Goal: Task Accomplishment & Management: Manage account settings

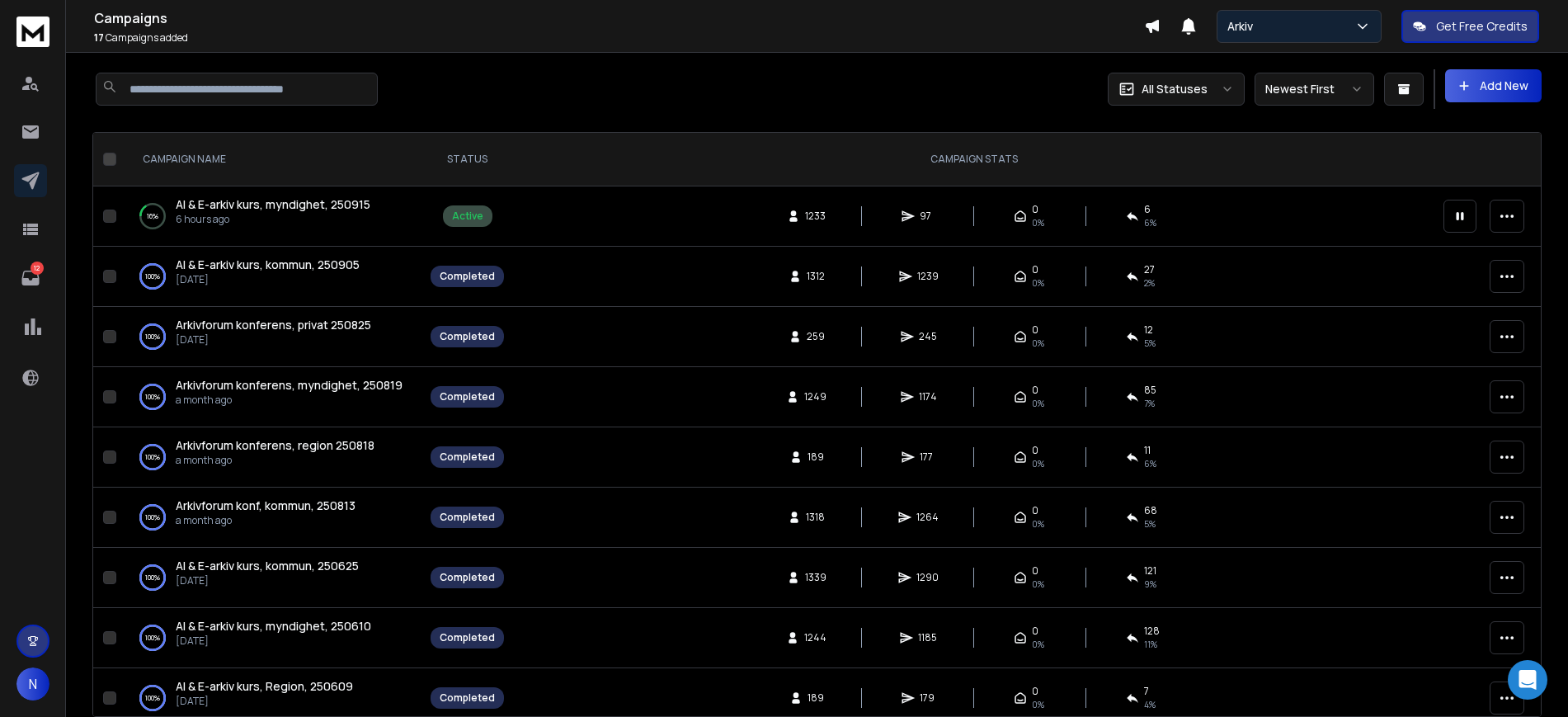
click at [1328, 29] on div "Arkiv" at bounding box center [1299, 26] width 144 height 16
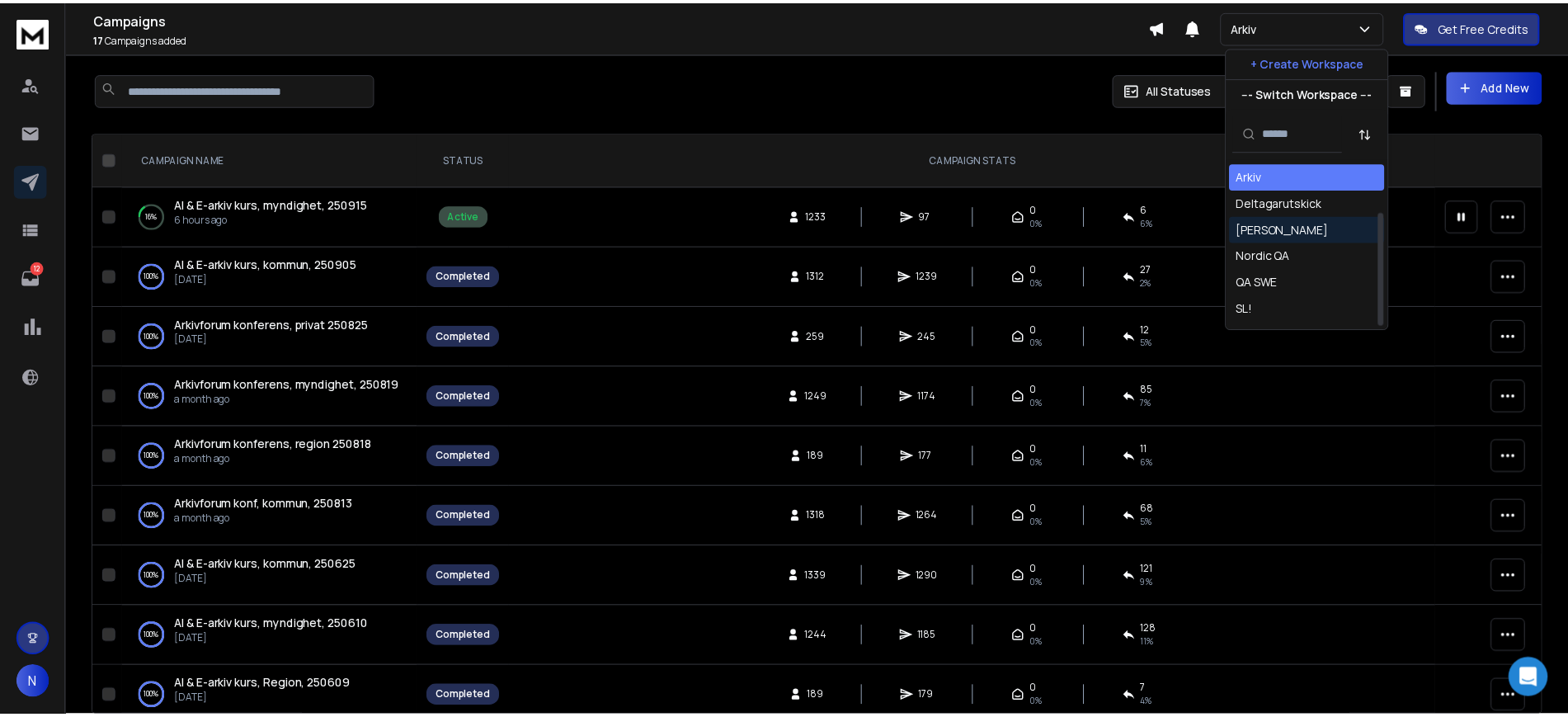
scroll to position [72, 0]
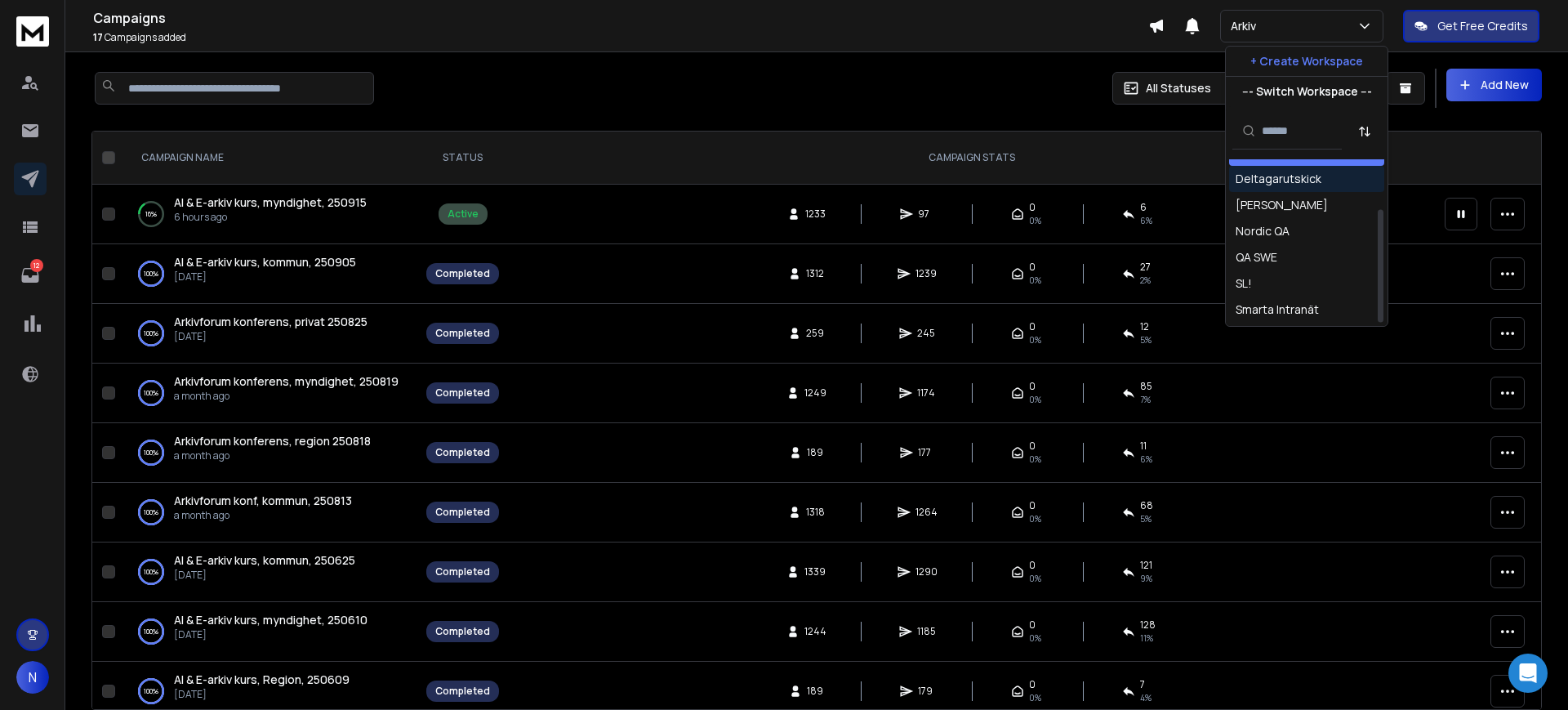
click at [1277, 183] on div "Deltagarutskick" at bounding box center [1278, 179] width 86 height 16
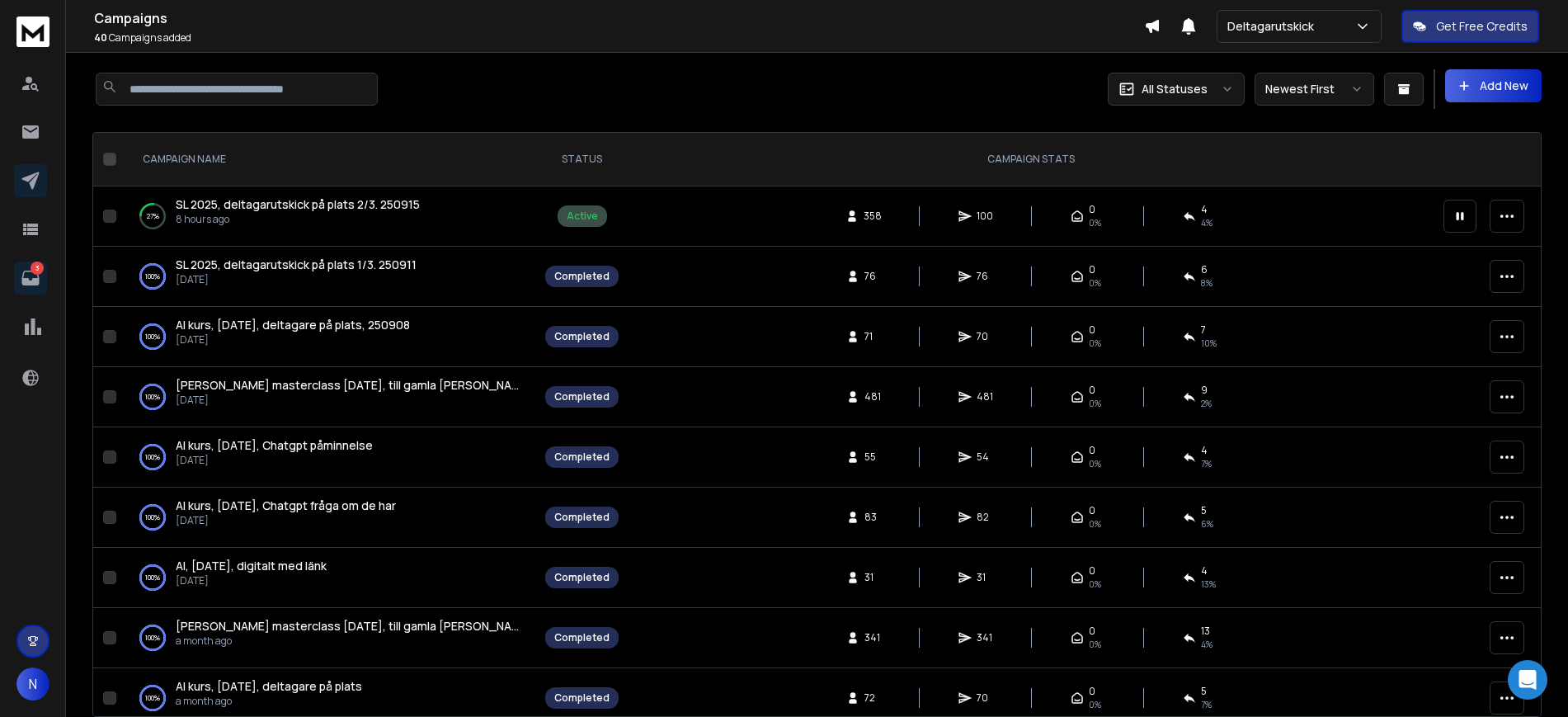
click at [30, 288] on link "3" at bounding box center [31, 278] width 33 height 33
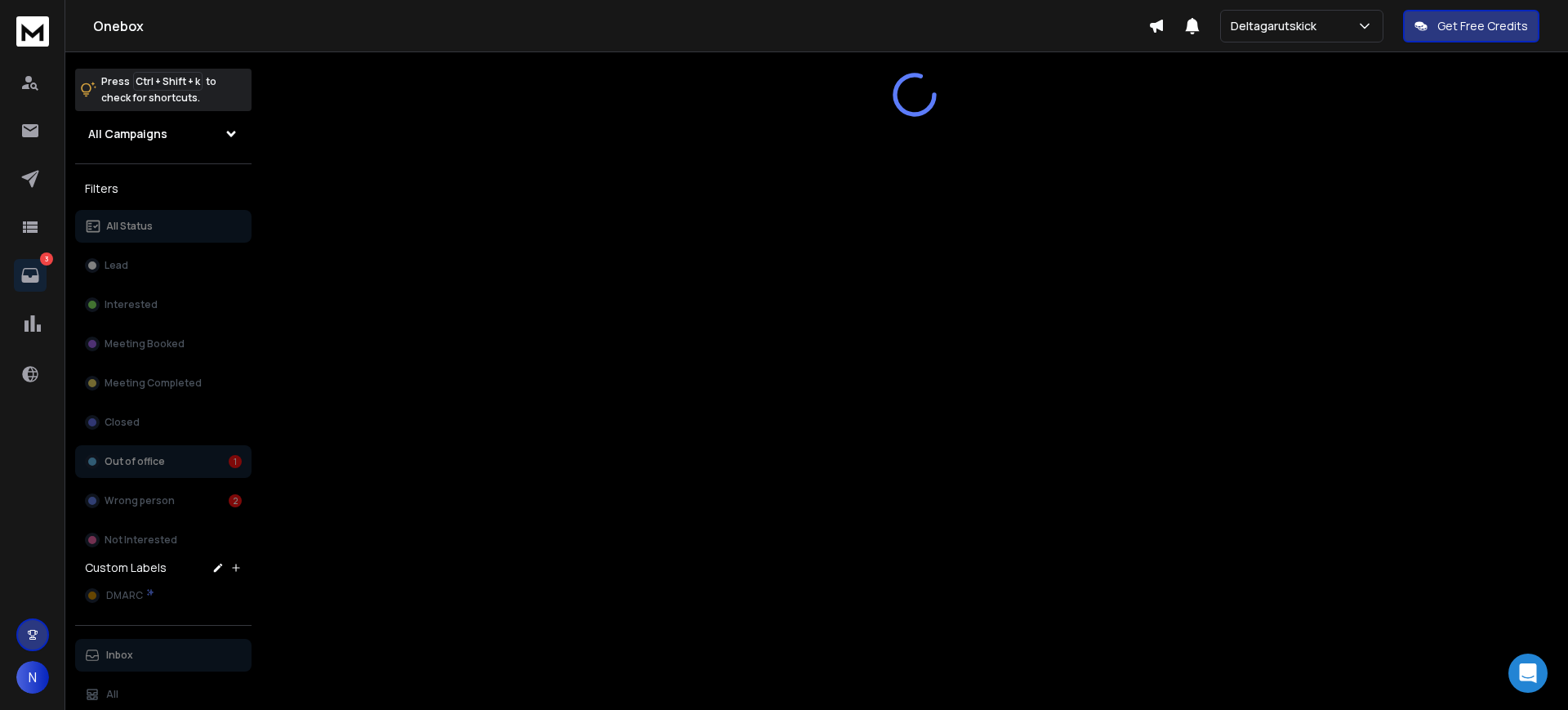
click at [170, 458] on div "All Status Lead Interested Meeting Booked Meeting Completed Closed Out of offic…" at bounding box center [163, 383] width 177 height 346
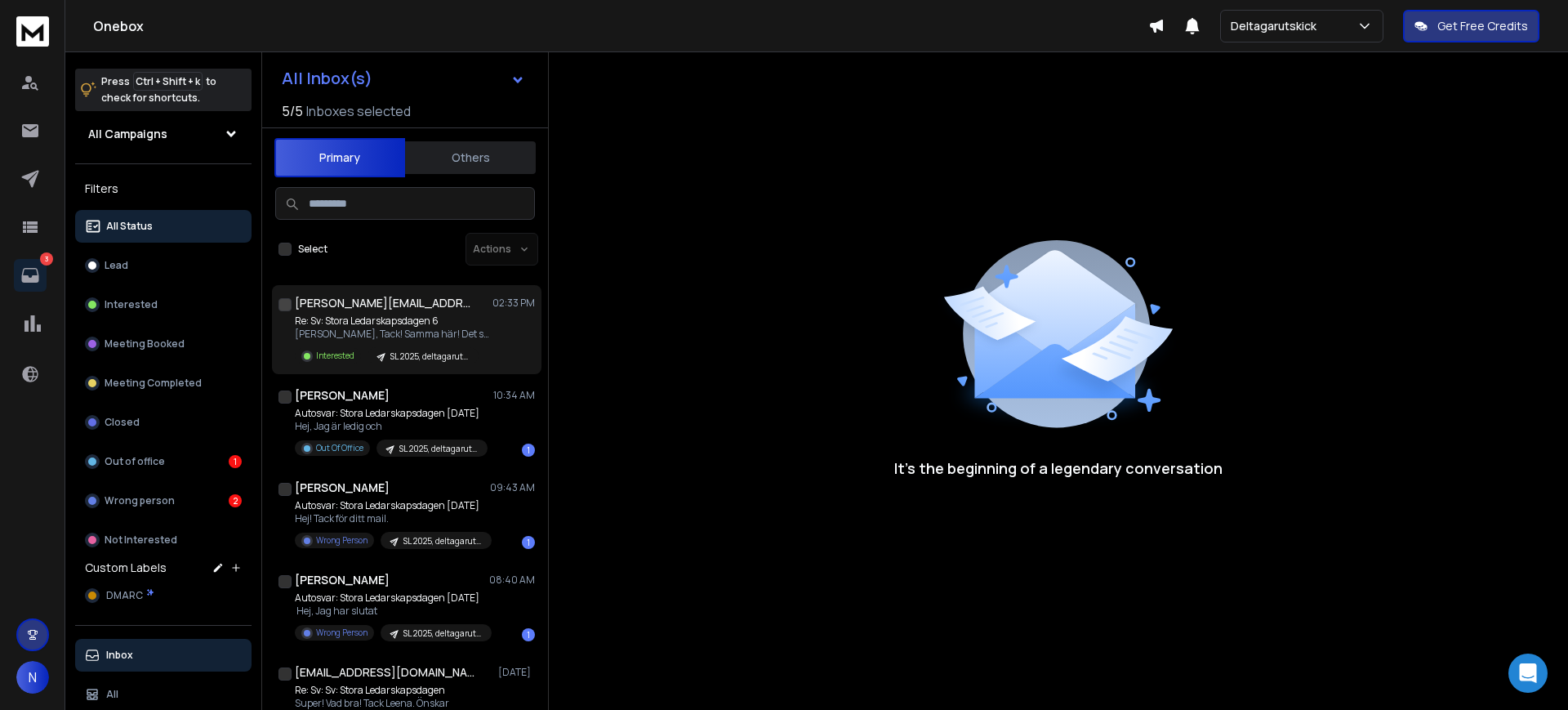
click at [371, 299] on h1 "[PERSON_NAME][EMAIL_ADDRESS][DOMAIN_NAME]" at bounding box center [384, 302] width 180 height 16
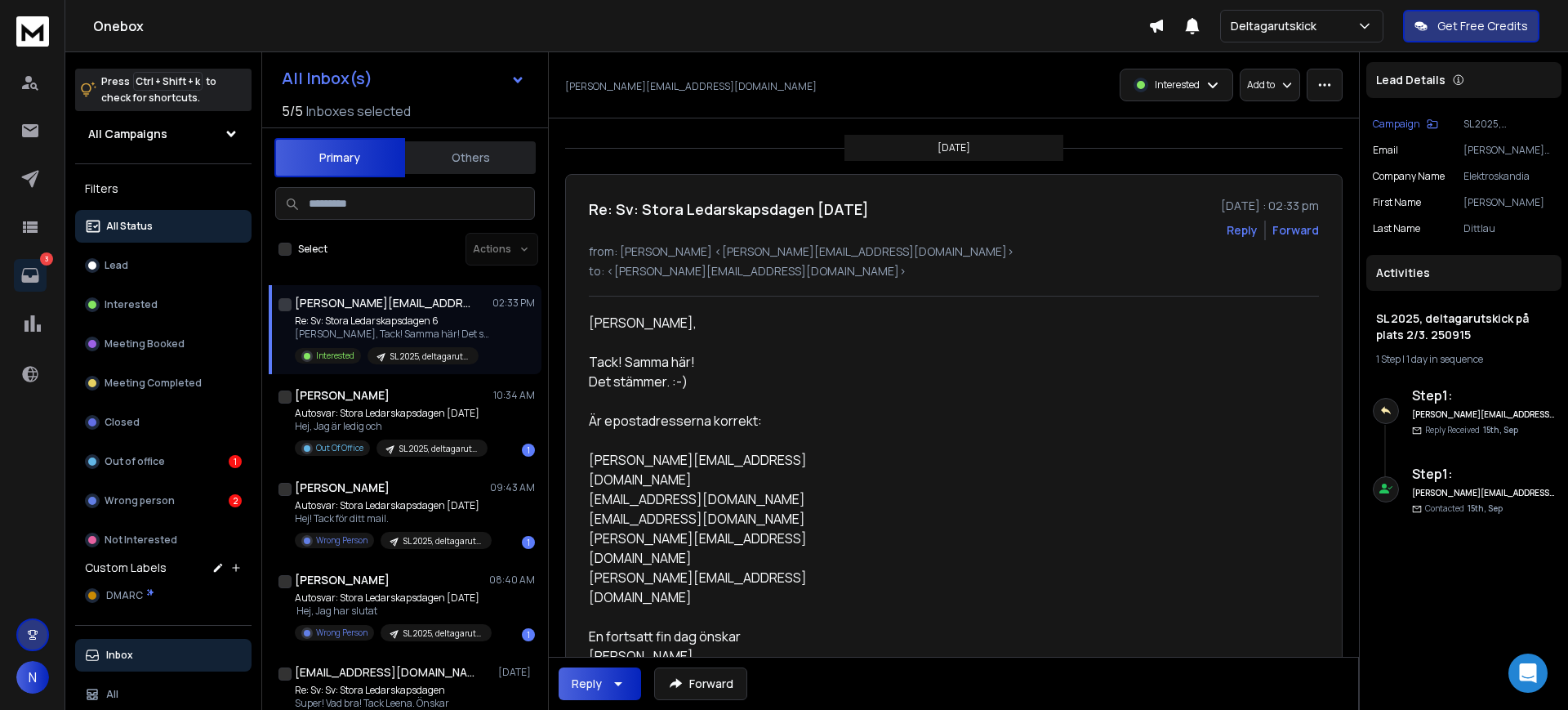
click at [1317, 86] on button "button" at bounding box center [1324, 85] width 36 height 32
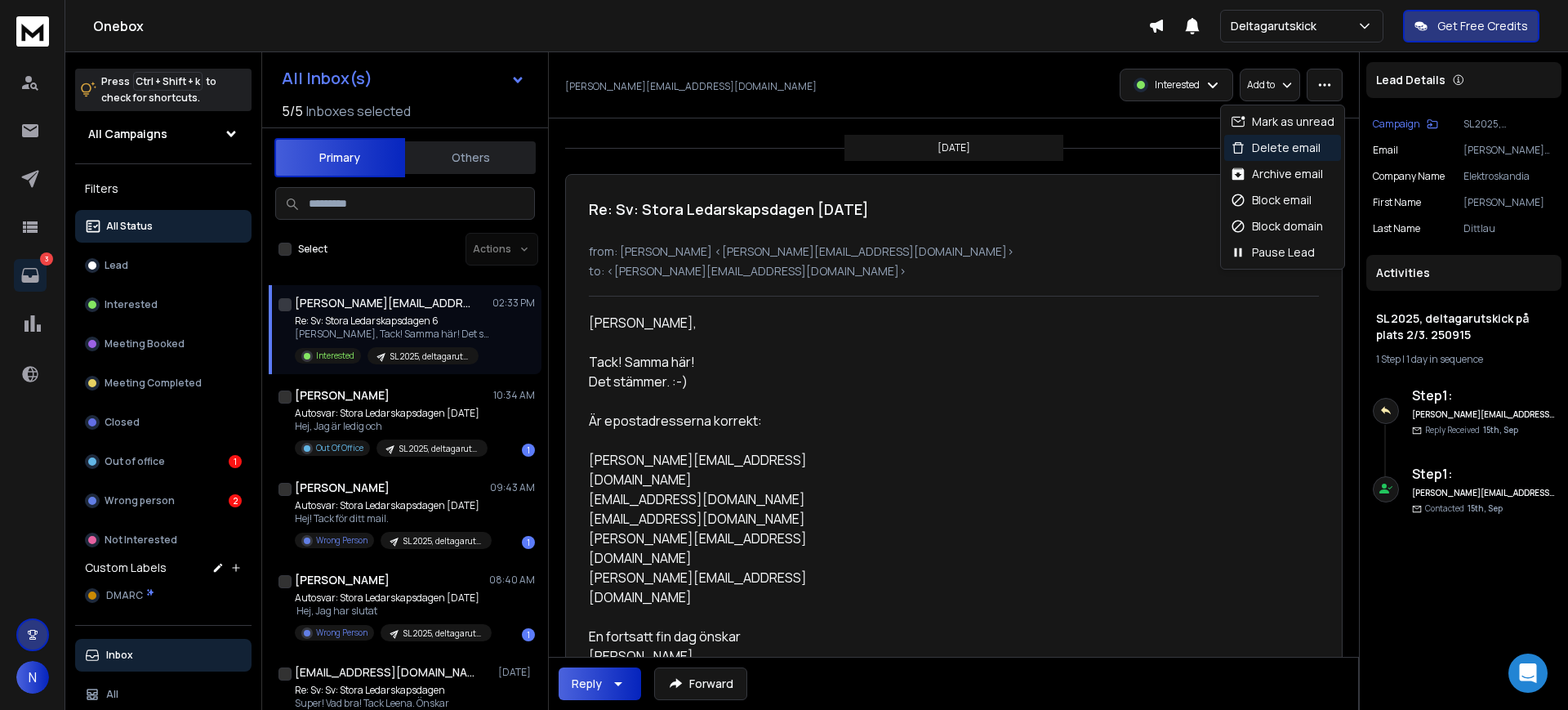
click at [1300, 154] on div "Delete email" at bounding box center [1276, 147] width 90 height 16
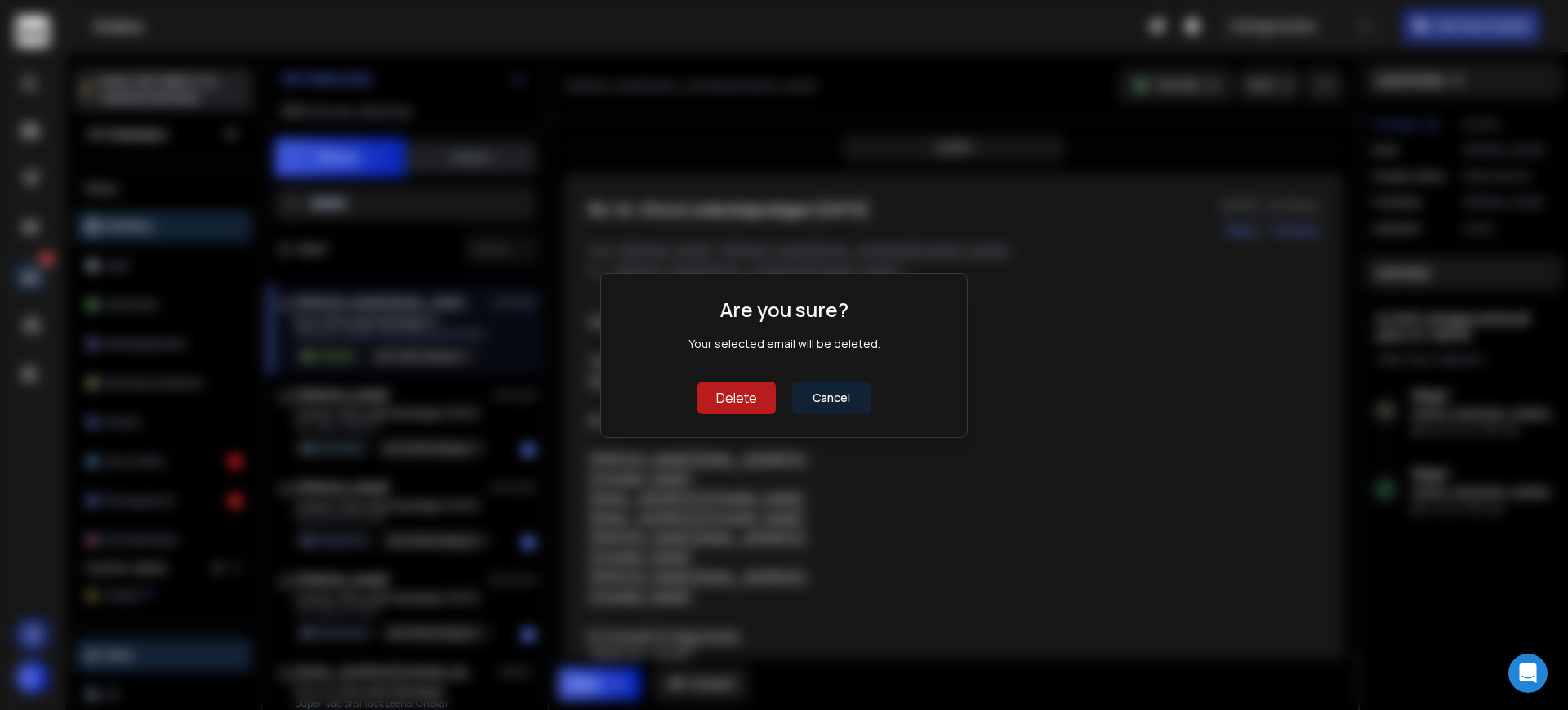
click at [717, 405] on button "Delete" at bounding box center [737, 398] width 78 height 32
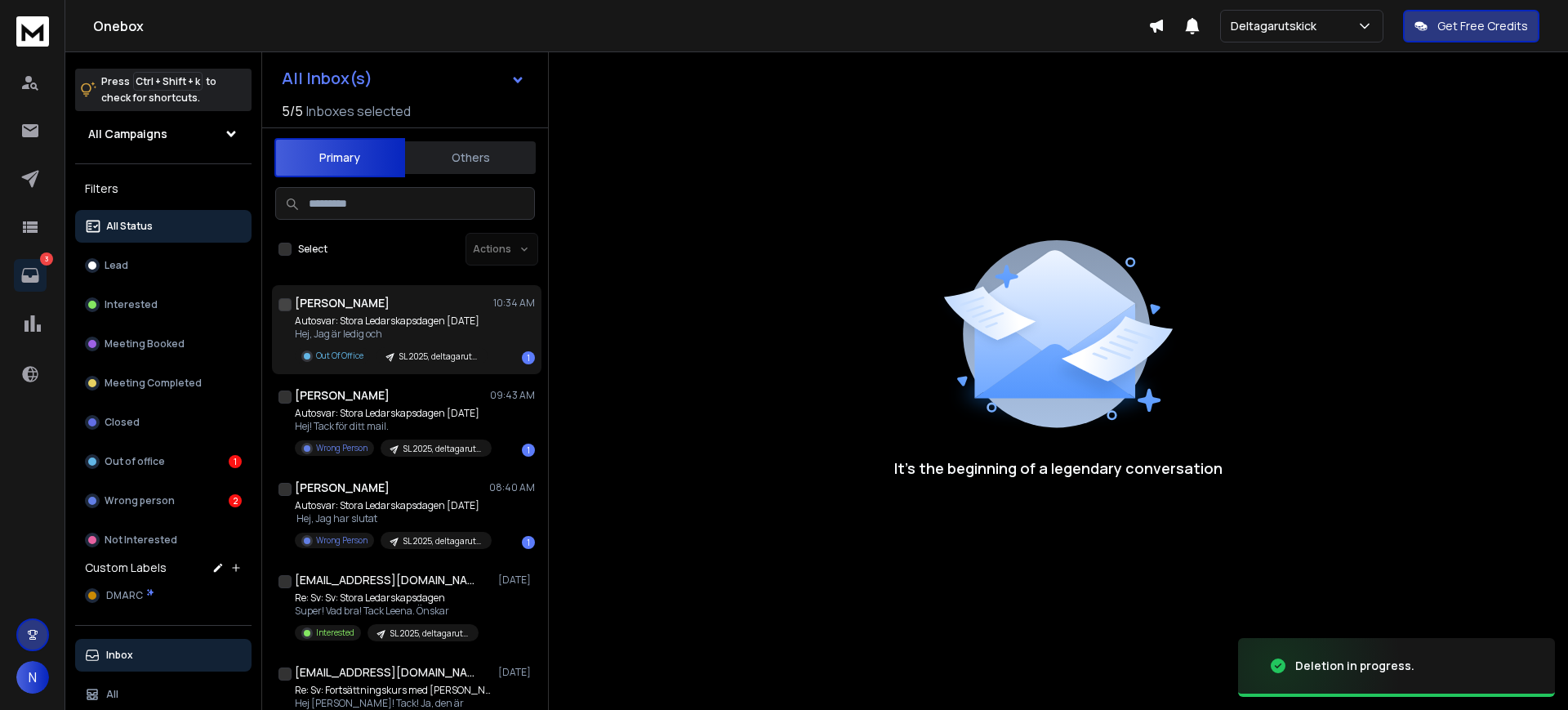
click at [396, 323] on p "Autosvar: Stora Ledarskapsdagen [DATE]" at bounding box center [391, 321] width 193 height 13
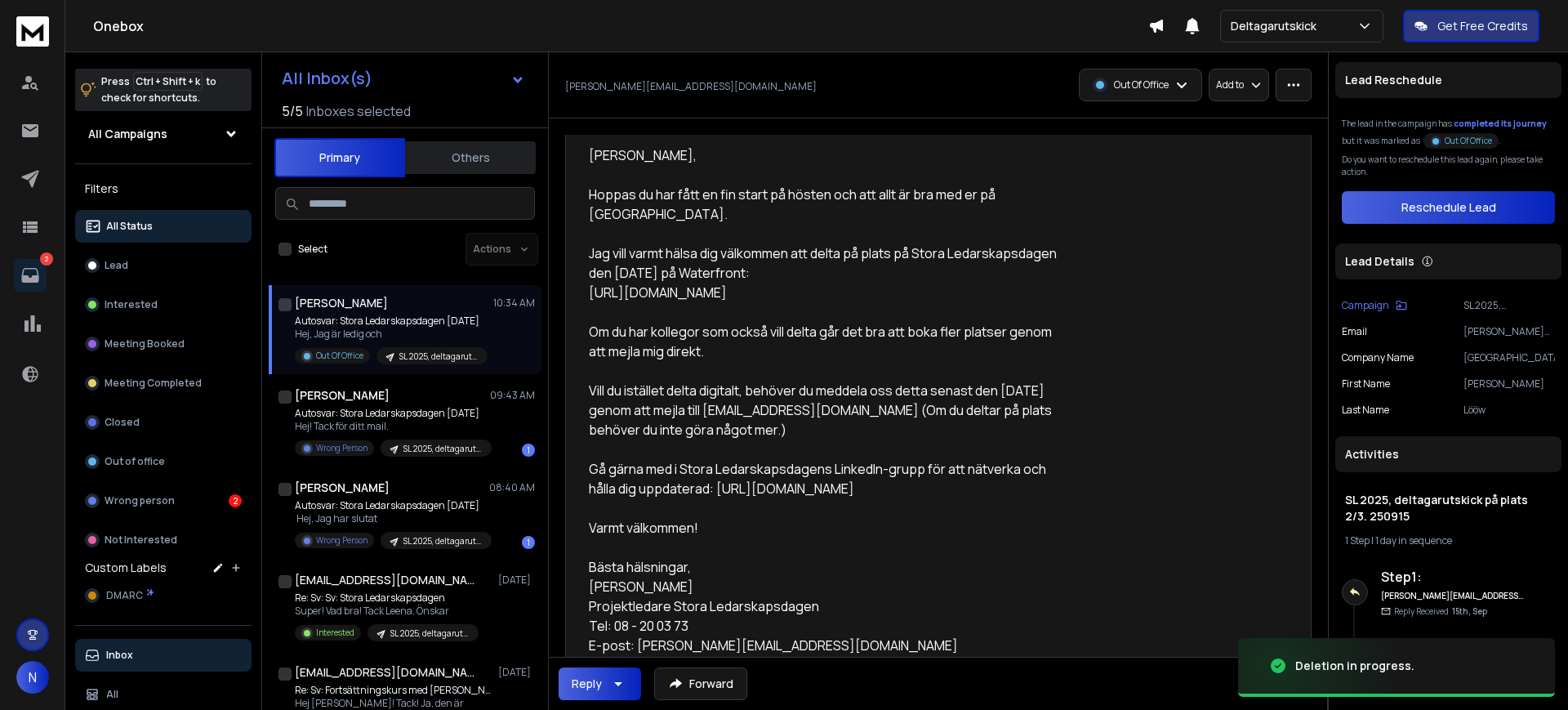
scroll to position [300, 0]
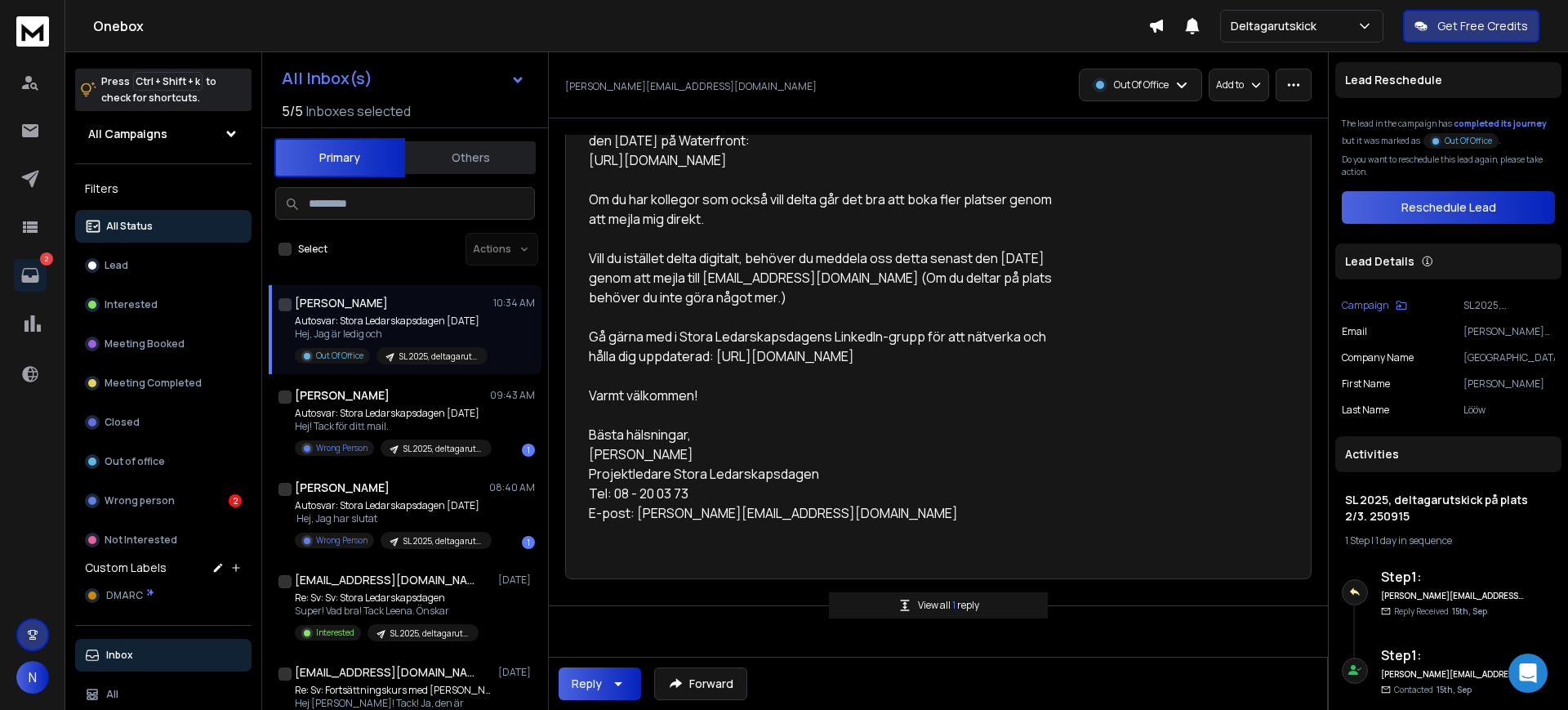
click at [937, 604] on p "View all 1 reply" at bounding box center [949, 605] width 61 height 13
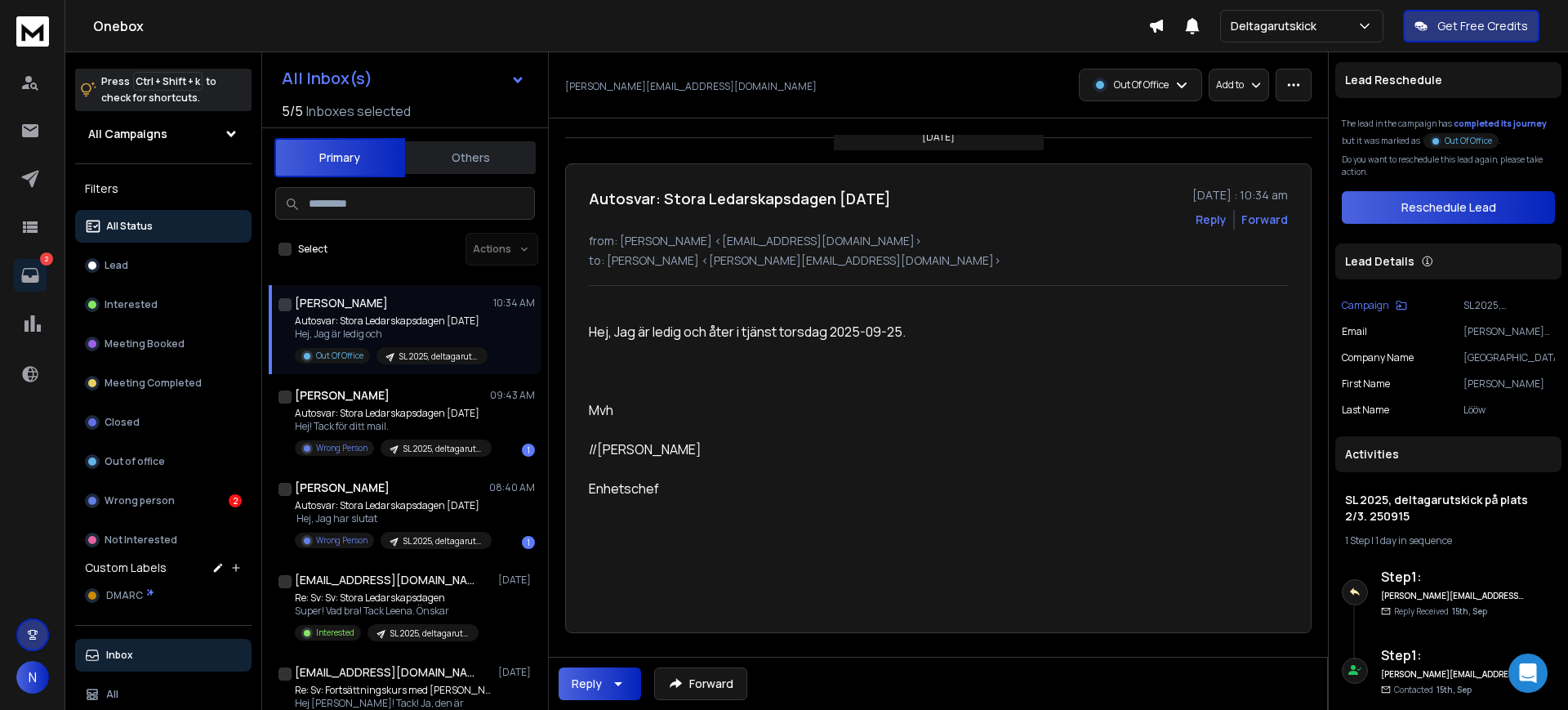
scroll to position [783, 0]
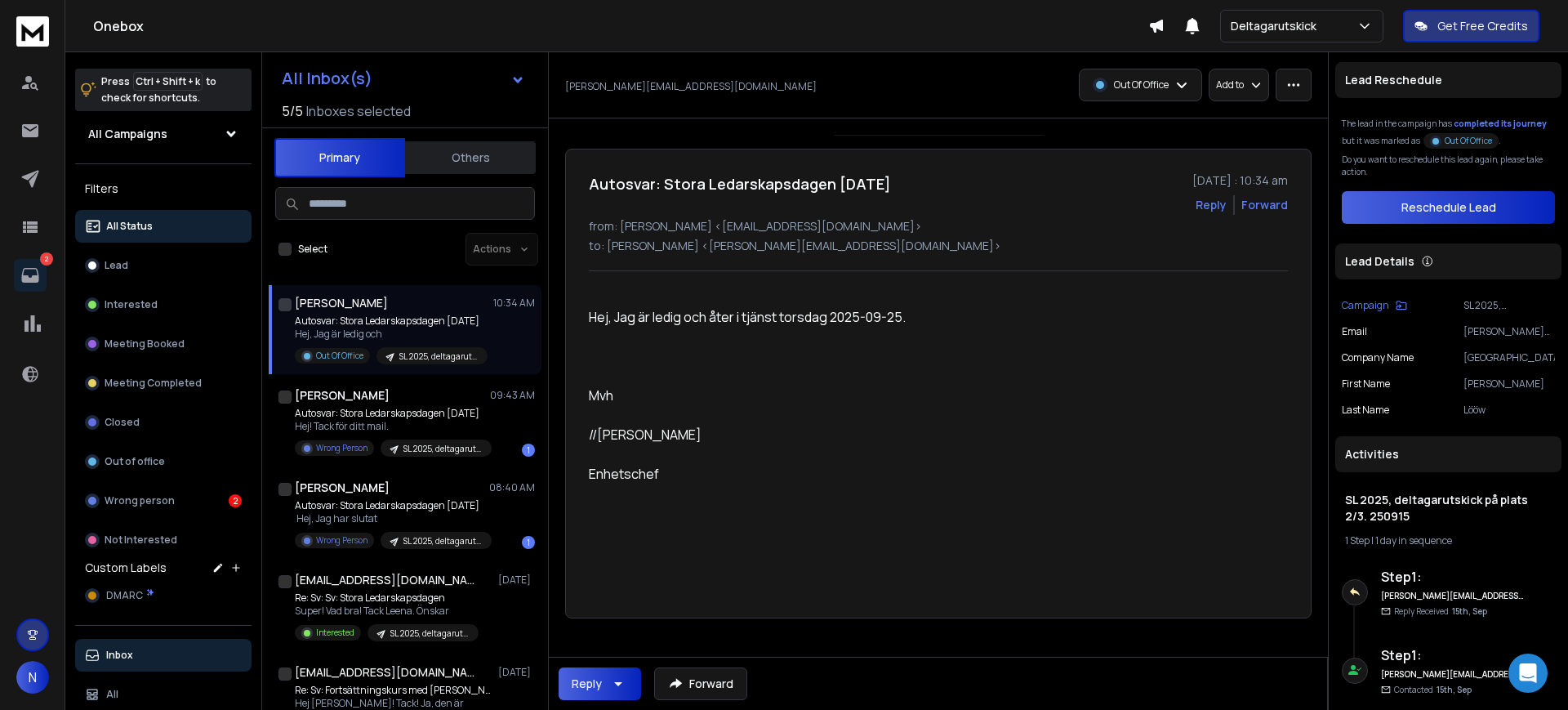
click at [1296, 87] on icon "button" at bounding box center [1293, 84] width 14 height 14
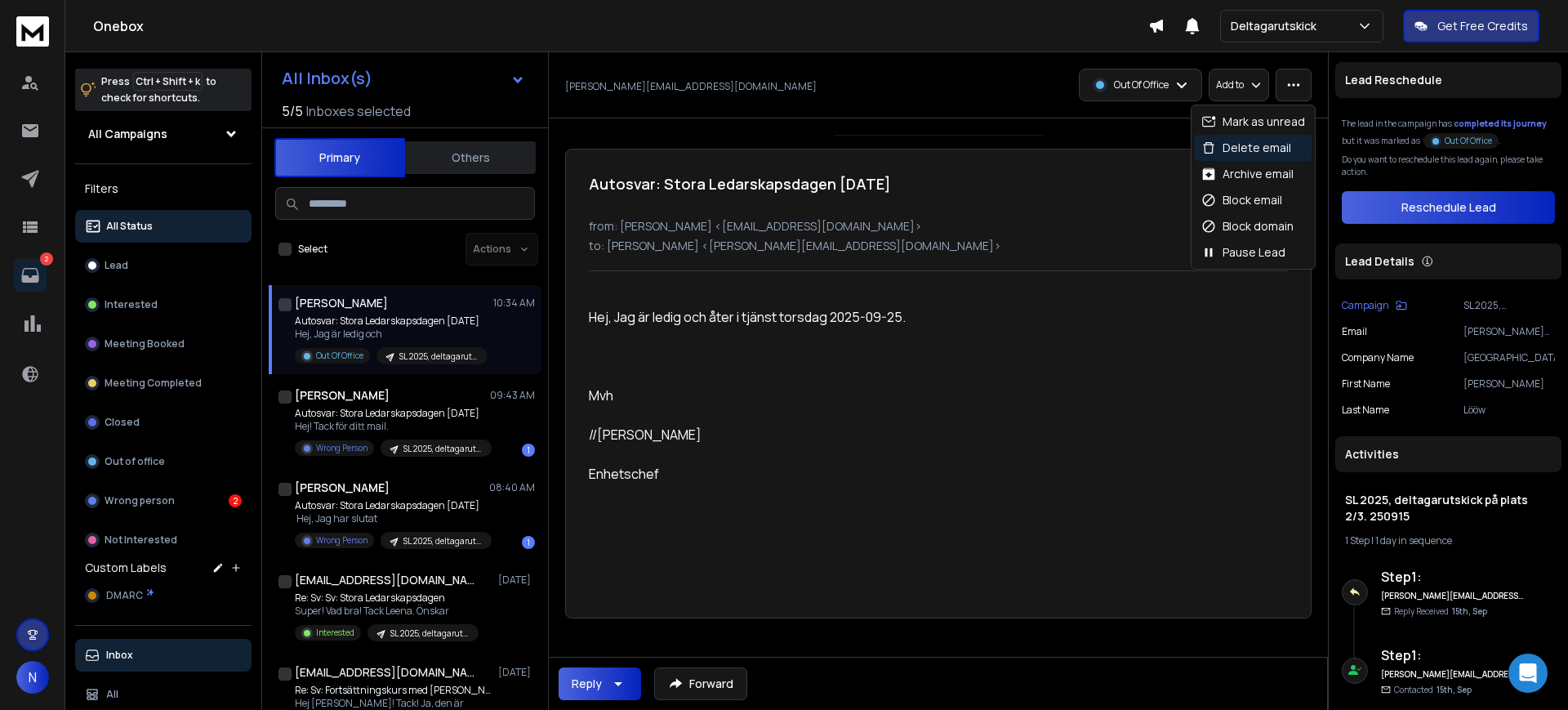
click at [1273, 149] on div "Delete email" at bounding box center [1246, 147] width 90 height 16
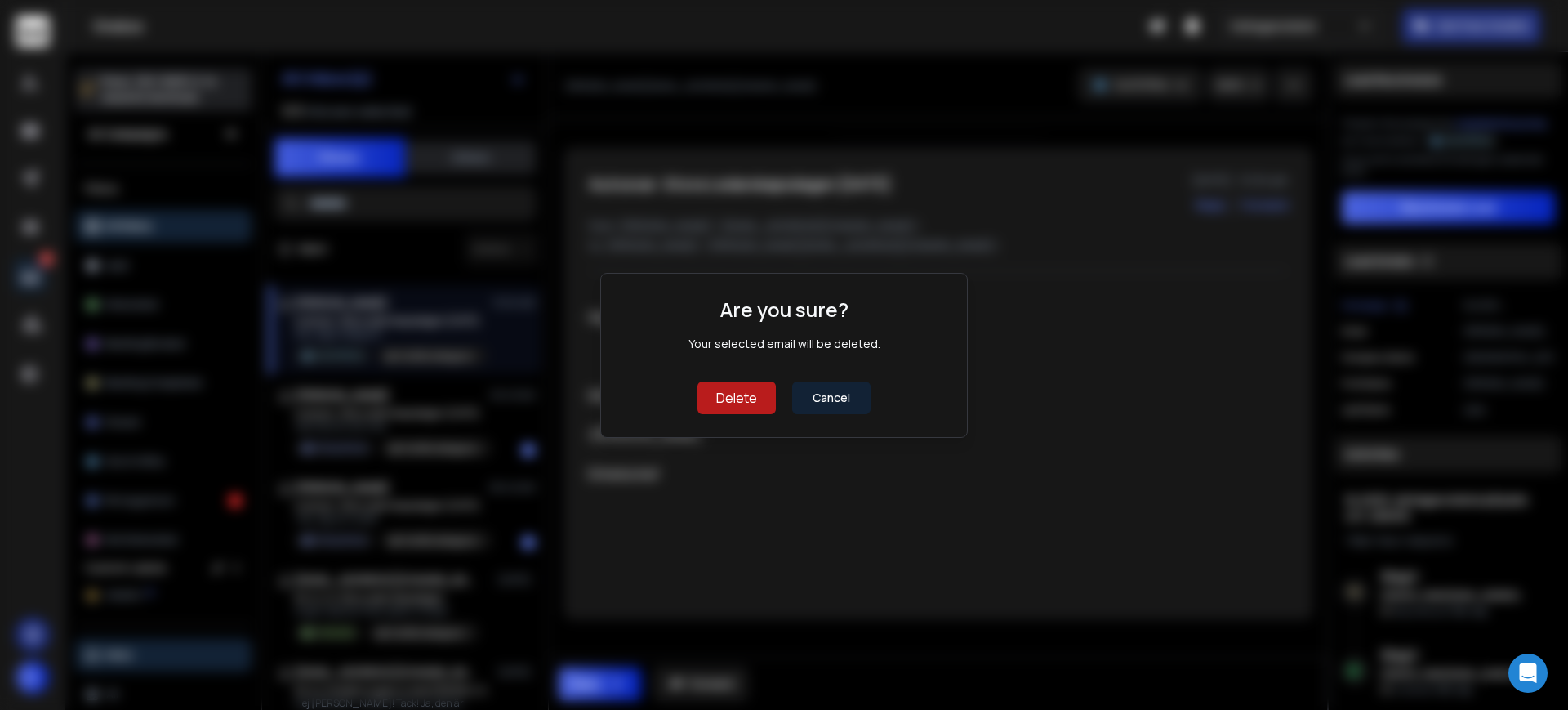
click at [735, 398] on button "Delete" at bounding box center [737, 398] width 78 height 32
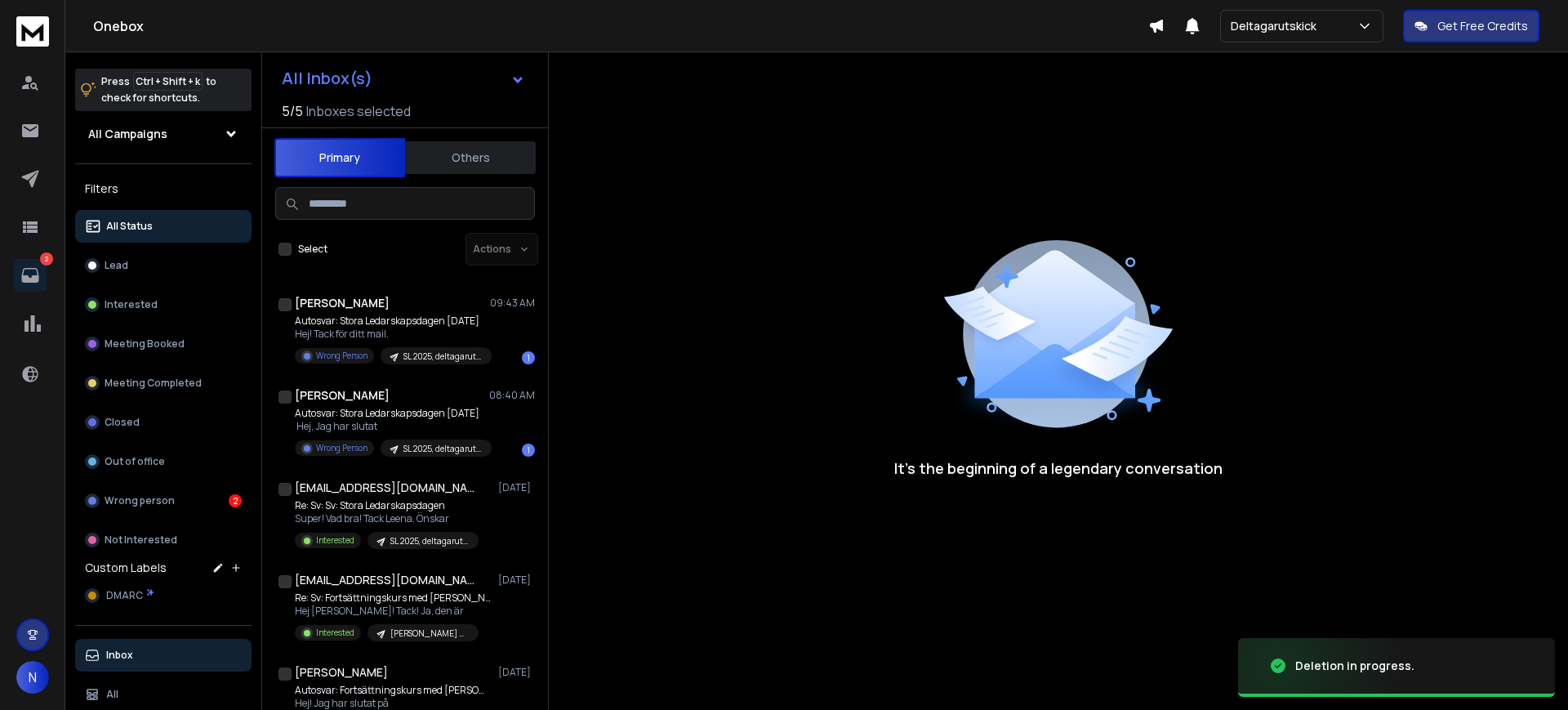
scroll to position [0, 0]
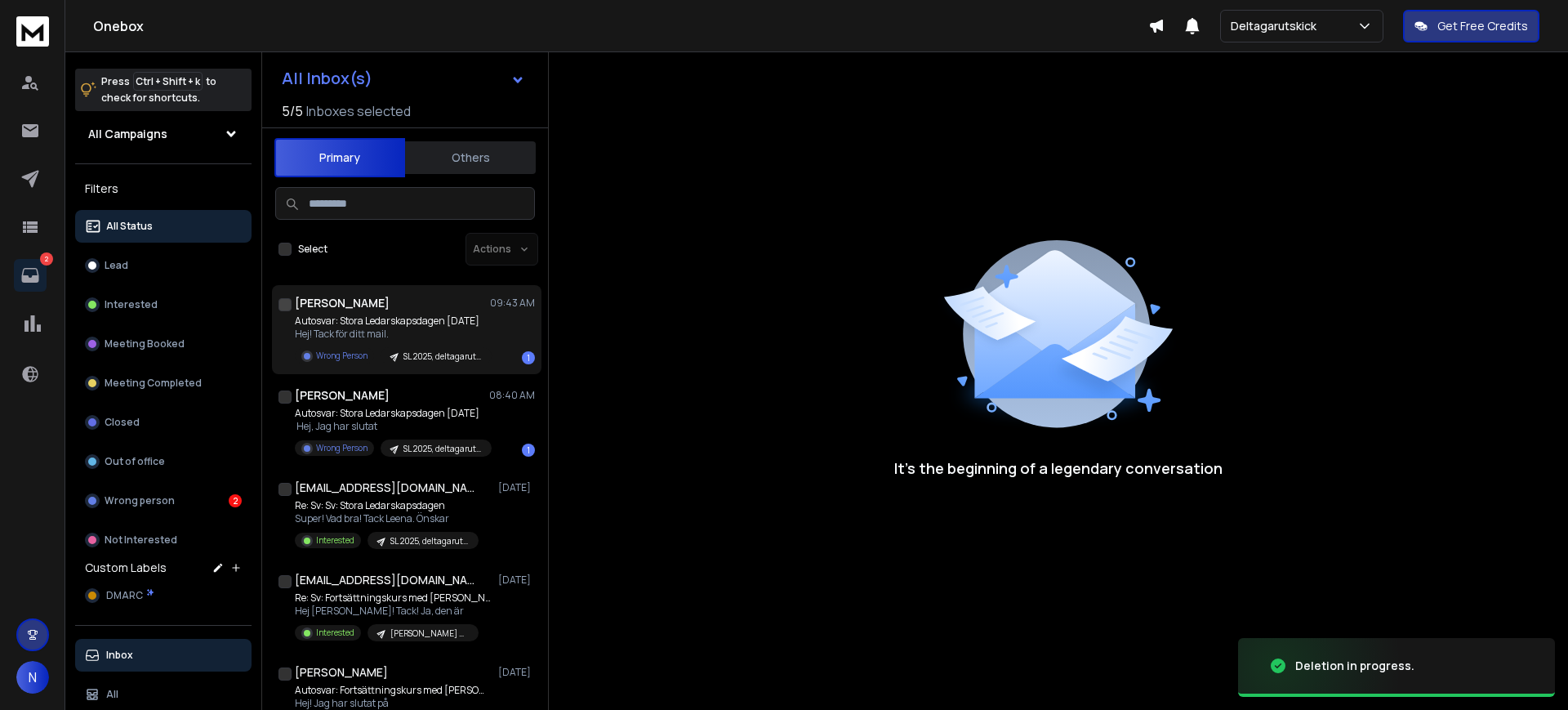
click at [385, 299] on h1 "[PERSON_NAME]" at bounding box center [341, 302] width 95 height 16
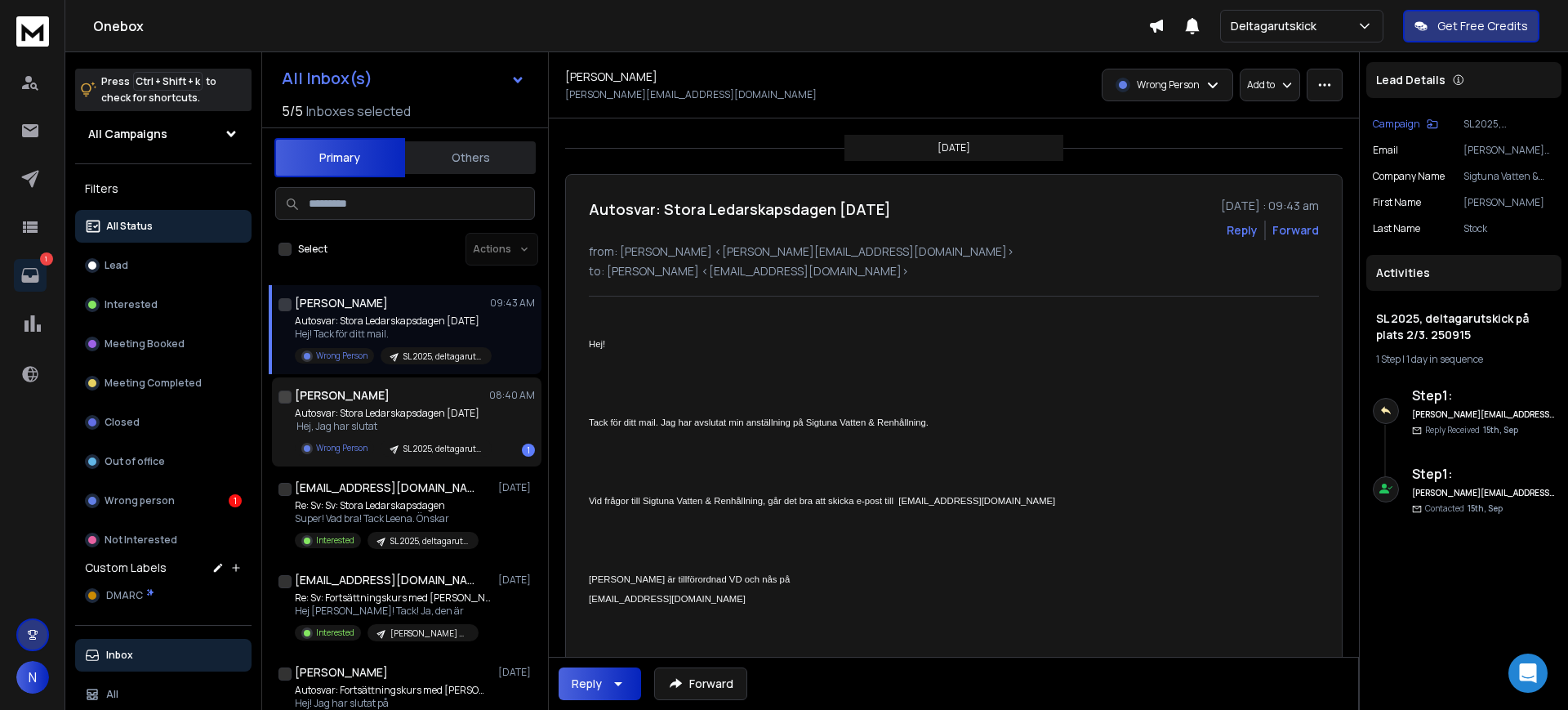
click at [397, 409] on p "Autosvar: Stora Ledarskapsdagen [DATE]" at bounding box center [392, 414] width 196 height 13
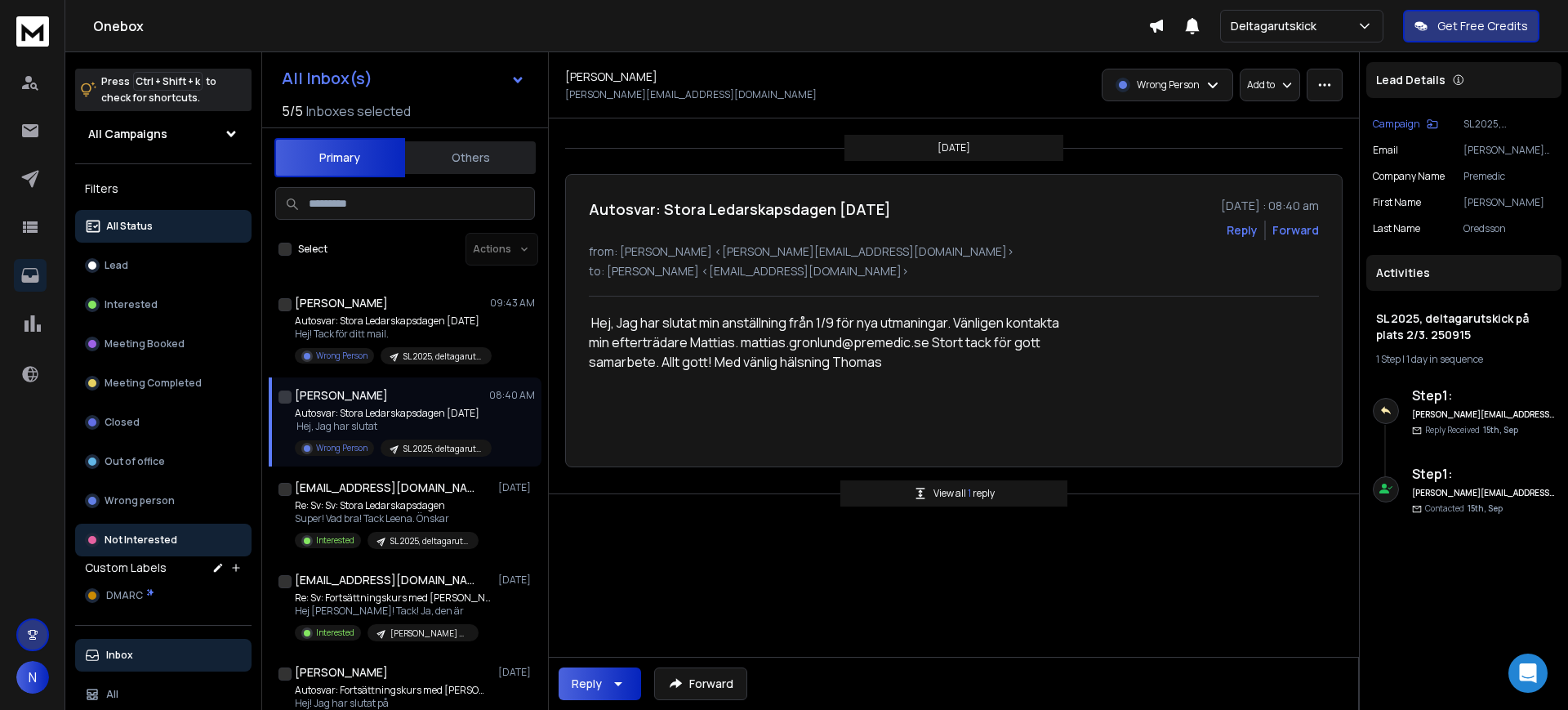
click at [155, 535] on p "Not Interested" at bounding box center [140, 540] width 73 height 13
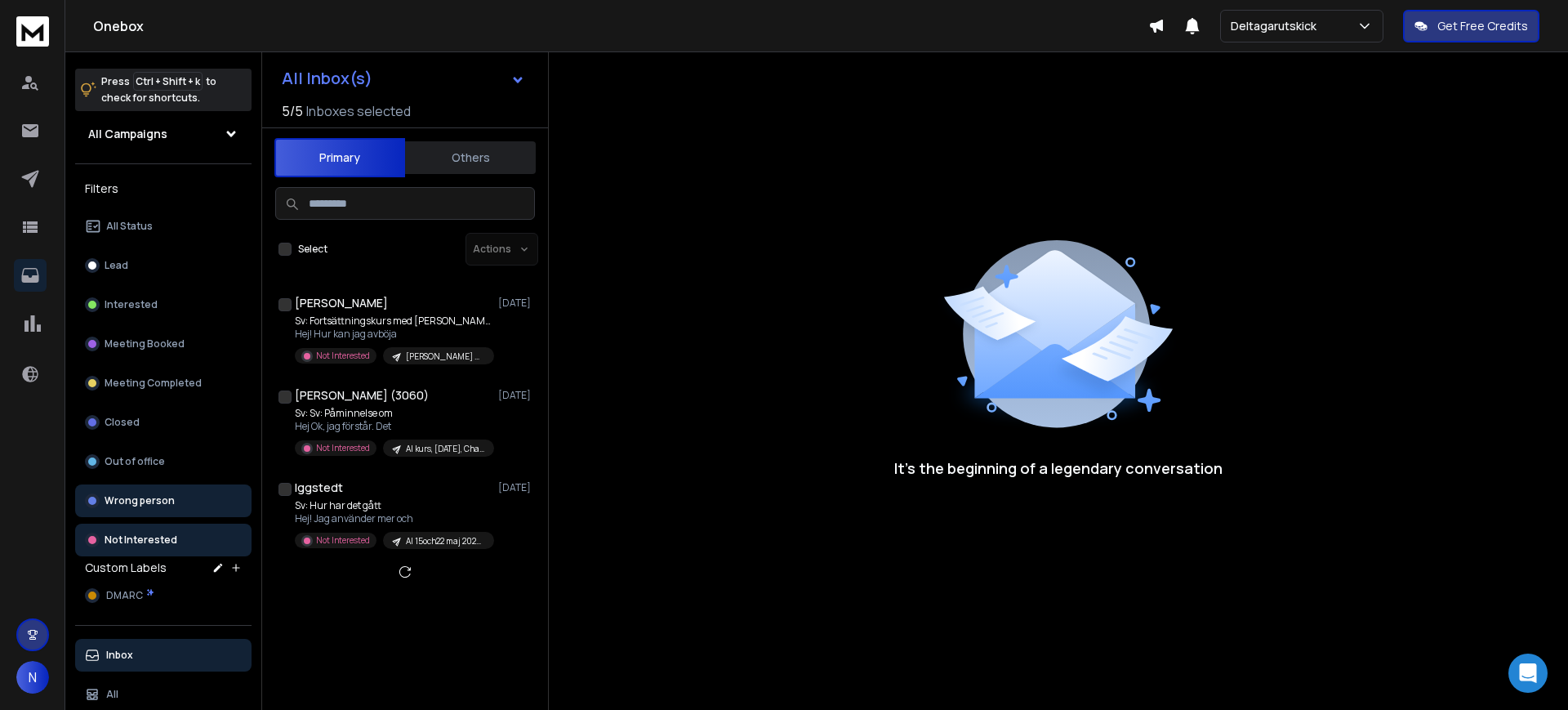
click at [170, 505] on p "Wrong person" at bounding box center [139, 501] width 70 height 13
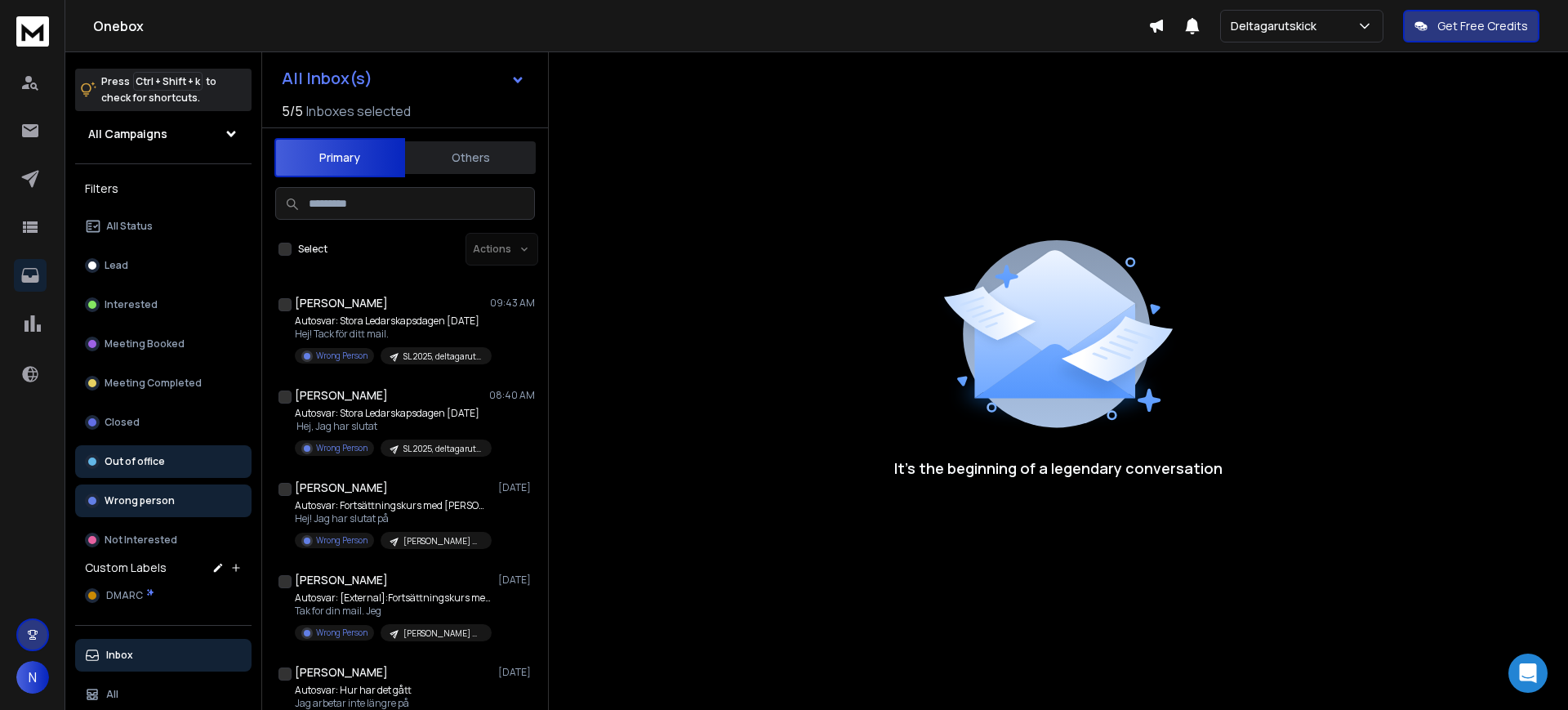
click at [171, 453] on button "Out of office" at bounding box center [163, 462] width 177 height 32
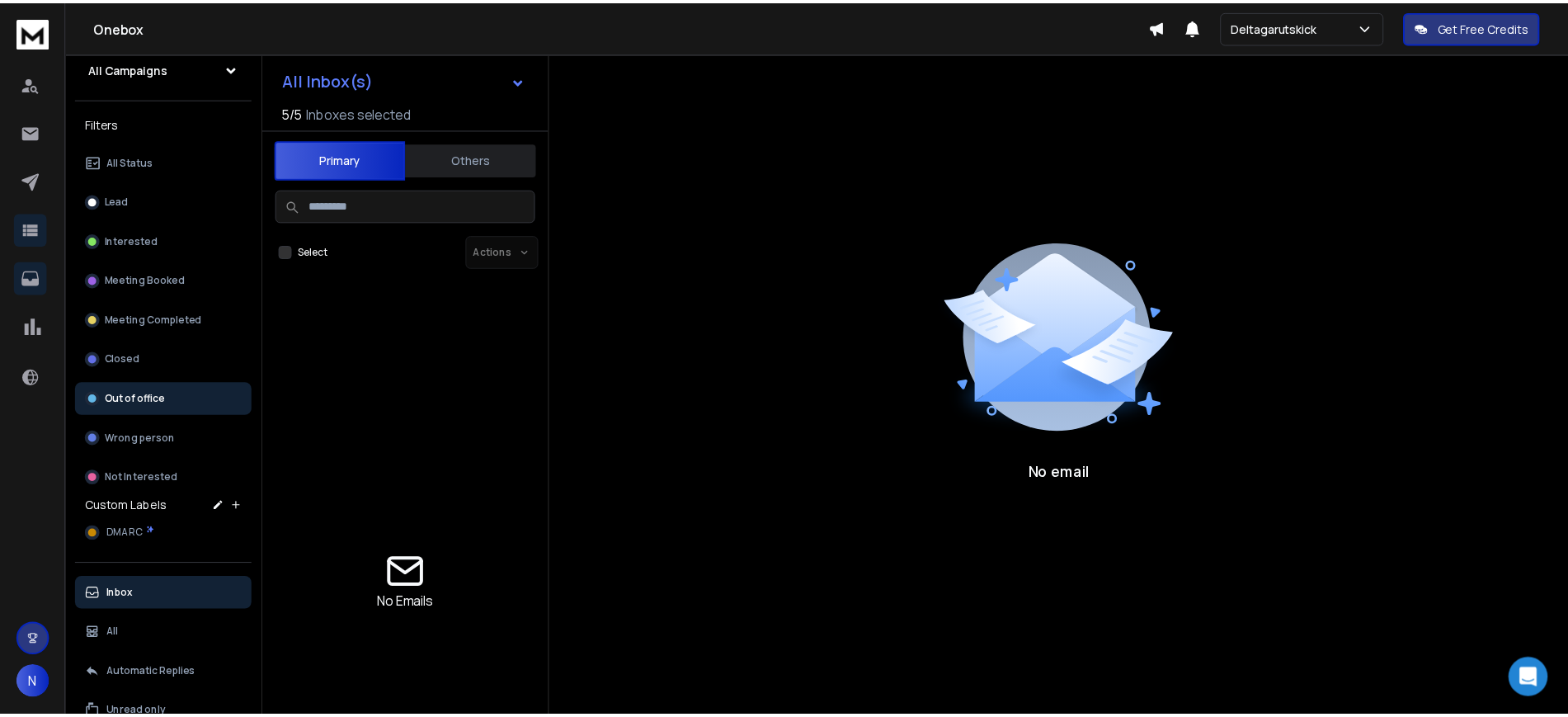
scroll to position [103, 0]
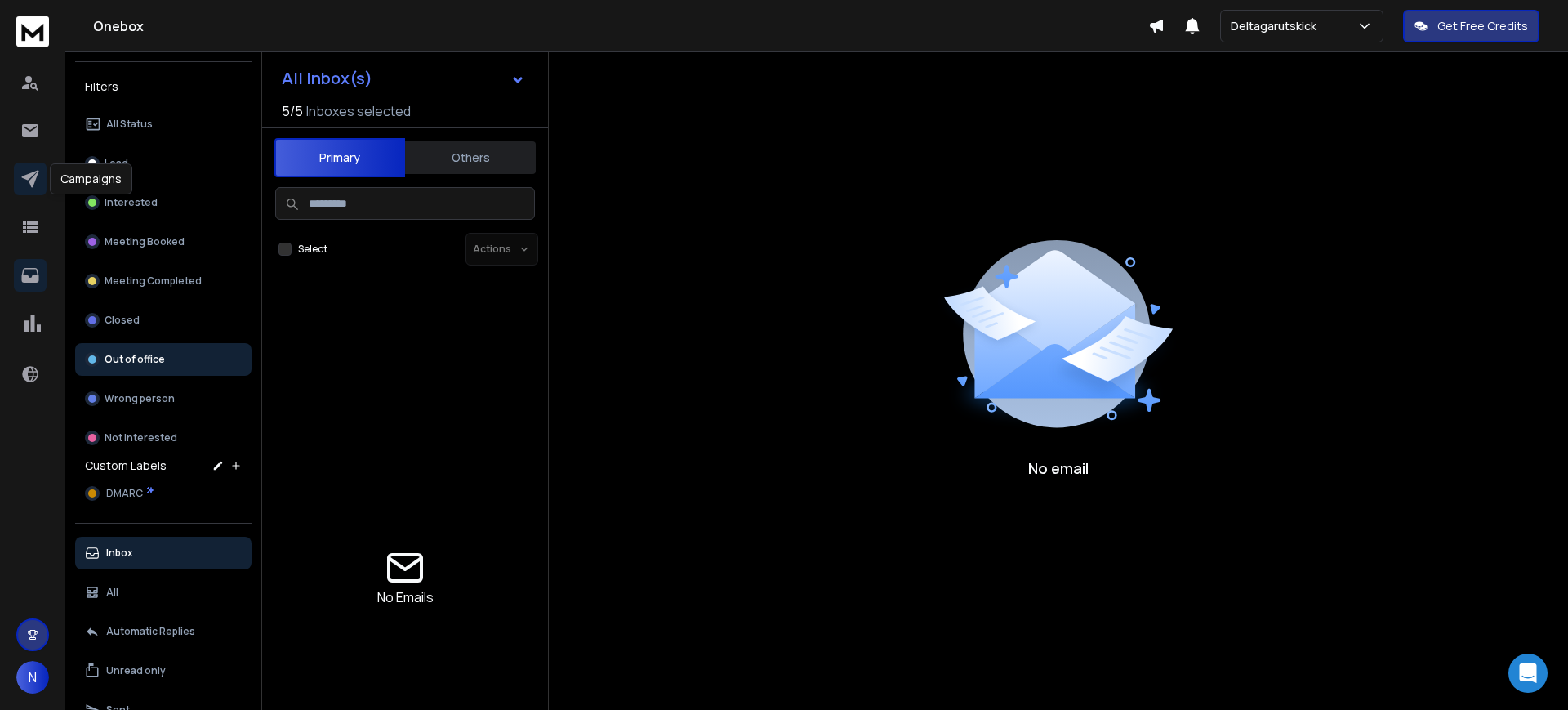
click at [31, 171] on icon at bounding box center [30, 179] width 20 height 20
